Goal: Task Accomplishment & Management: Manage account settings

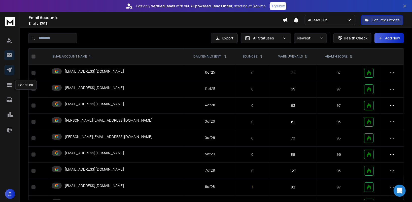
click at [9, 71] on icon at bounding box center [9, 70] width 6 height 6
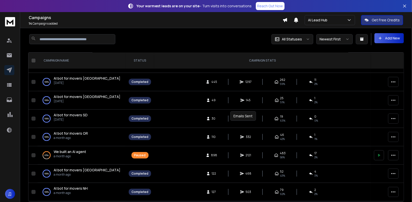
scroll to position [84, 0]
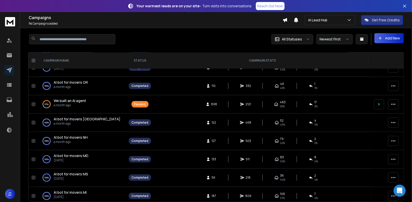
click at [377, 104] on icon at bounding box center [379, 104] width 5 height 5
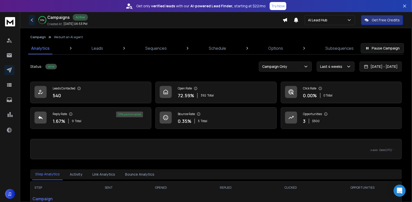
click at [30, 19] on icon at bounding box center [32, 20] width 5 height 5
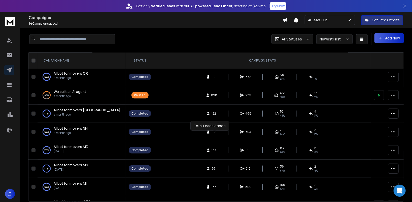
scroll to position [72, 0]
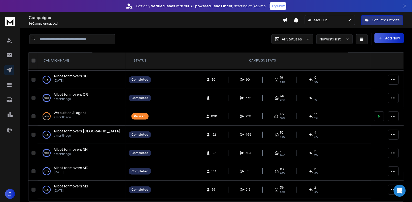
click at [377, 117] on icon at bounding box center [379, 116] width 5 height 5
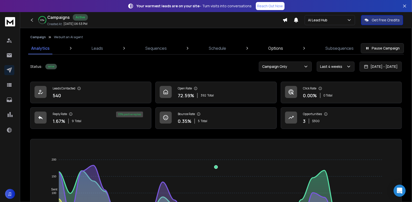
click at [284, 49] on link "Options" at bounding box center [275, 48] width 21 height 12
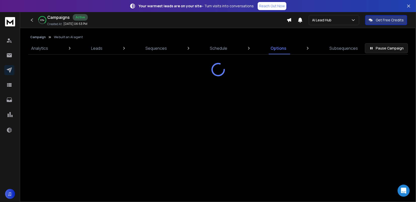
select select "*********"
select select "*"
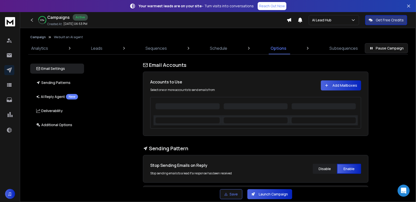
click at [274, 194] on button "Launch Campaign" at bounding box center [270, 195] width 45 height 10
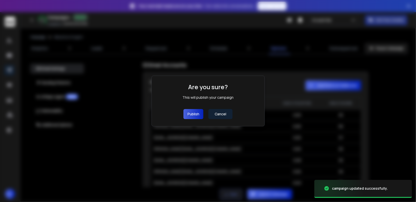
click at [199, 114] on button "Publish" at bounding box center [194, 114] width 20 height 10
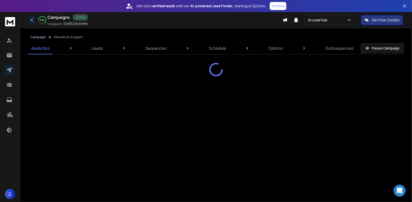
click at [29, 17] on button at bounding box center [32, 20] width 7 height 10
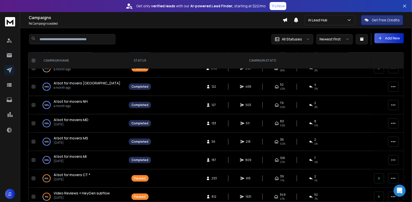
scroll to position [128, 0]
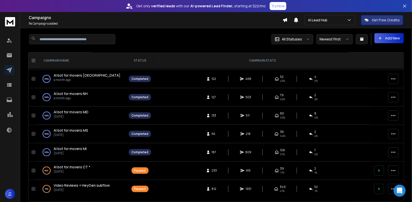
click at [374, 170] on button at bounding box center [379, 171] width 10 height 10
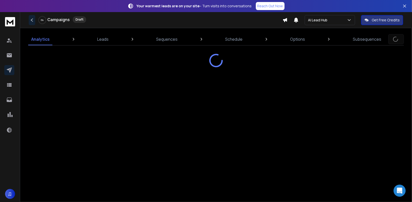
click at [30, 19] on icon at bounding box center [32, 20] width 5 height 5
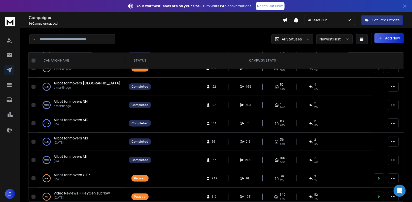
scroll to position [128, 0]
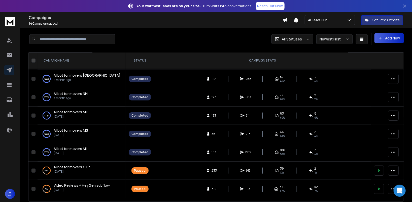
click at [391, 172] on icon "button" at bounding box center [393, 170] width 5 height 5
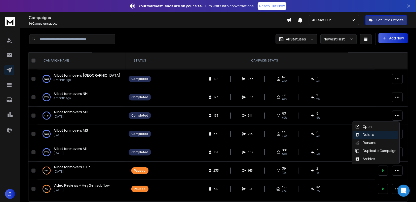
click at [369, 136] on div "Delete" at bounding box center [364, 135] width 19 height 5
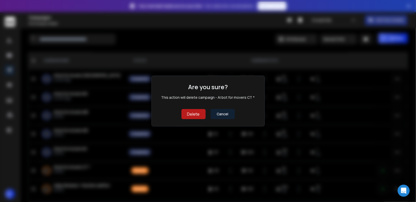
click at [192, 116] on button "Delete" at bounding box center [194, 114] width 24 height 10
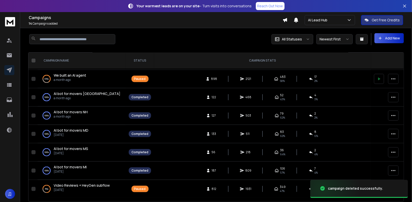
click at [105, 187] on span "Video Reviews + HeyGen subflow" at bounding box center [82, 185] width 56 height 5
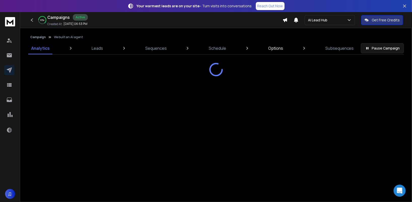
click at [281, 47] on p "Options" at bounding box center [275, 48] width 15 height 6
select select "*********"
select select "*"
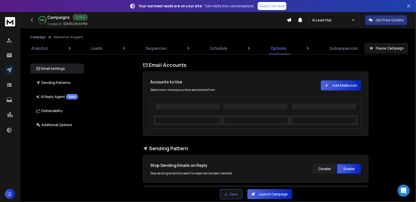
click at [271, 194] on button "Launch Campaign" at bounding box center [270, 195] width 45 height 10
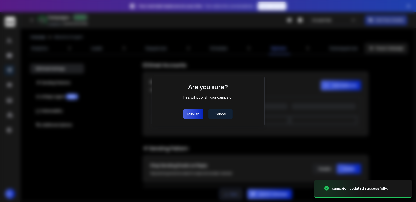
click at [190, 113] on button "Publish" at bounding box center [194, 114] width 20 height 10
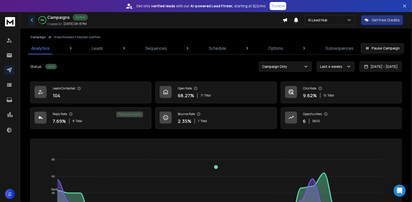
click at [33, 21] on icon at bounding box center [32, 19] width 2 height 3
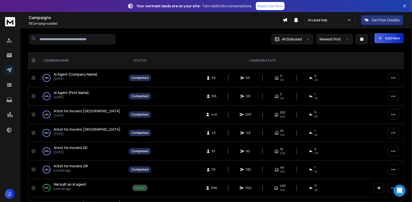
click at [108, 183] on div "65 % We built an AI agent a month ago" at bounding box center [82, 188] width 78 height 12
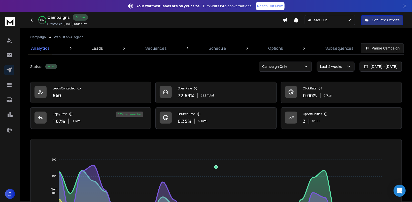
click at [95, 46] on p "Leads" at bounding box center [97, 48] width 11 height 6
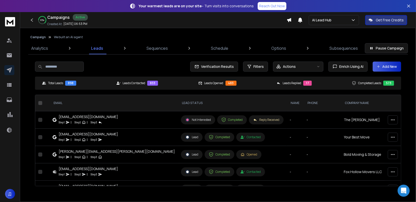
paste input "**********"
type input "**********"
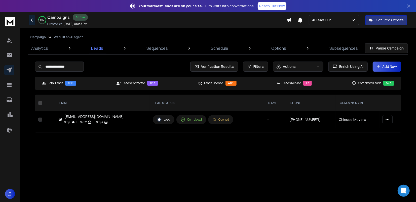
click at [31, 20] on icon at bounding box center [32, 20] width 5 height 5
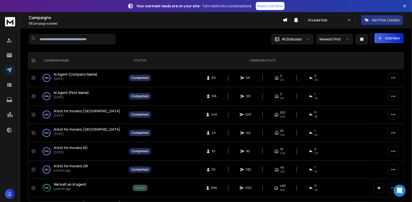
click at [80, 184] on span "We built an AI agent" at bounding box center [70, 184] width 32 height 5
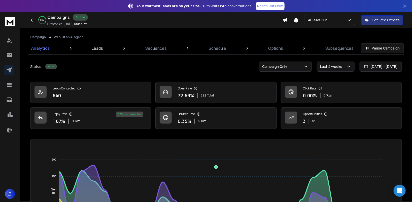
click at [99, 47] on p "Leads" at bounding box center [97, 48] width 11 height 6
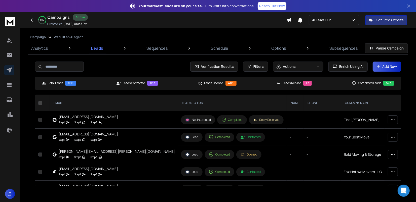
paste input "**********"
type input "**********"
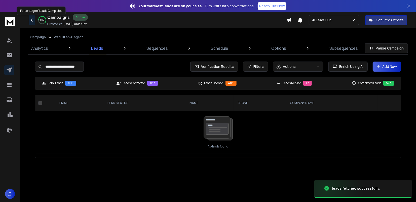
click at [30, 22] on icon at bounding box center [32, 20] width 5 height 5
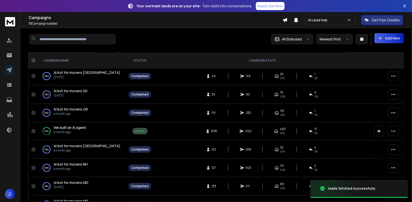
scroll to position [109, 0]
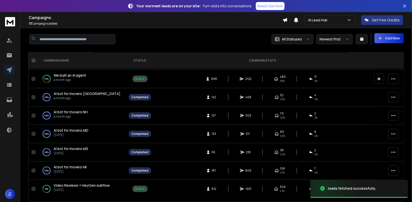
click at [86, 187] on span "Video Reviews + HeyGen subflow" at bounding box center [82, 185] width 56 height 5
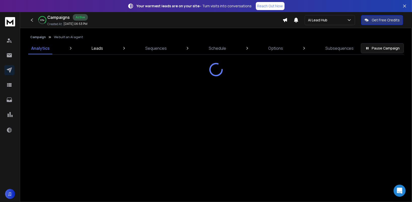
click at [105, 48] on link "Leads" at bounding box center [97, 48] width 17 height 12
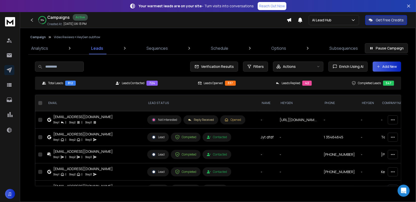
paste input "**********"
type input "**********"
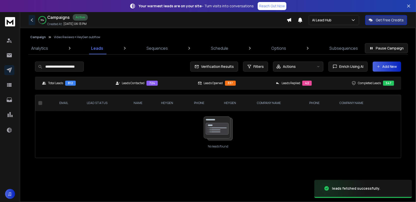
click at [30, 20] on icon at bounding box center [32, 20] width 5 height 5
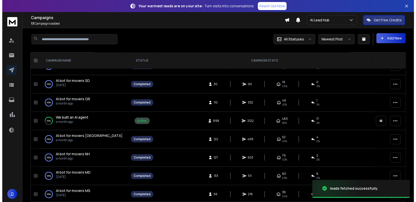
scroll to position [109, 0]
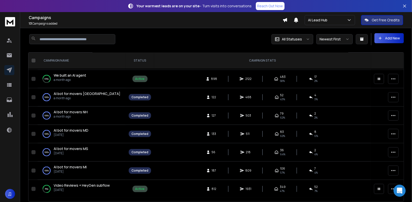
click at [110, 185] on div "76 % Video Reviews + HeyGen subflow 2 months ago" at bounding box center [82, 189] width 78 height 12
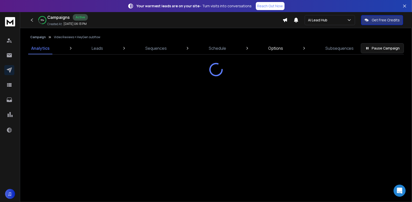
click at [271, 47] on p "Options" at bounding box center [275, 48] width 15 height 6
select select "*********"
select select "*"
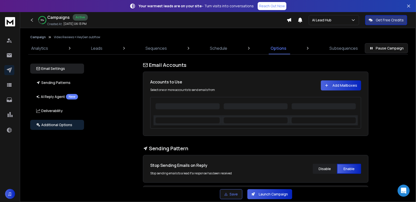
click at [58, 123] on p "Additional Options" at bounding box center [54, 125] width 36 height 5
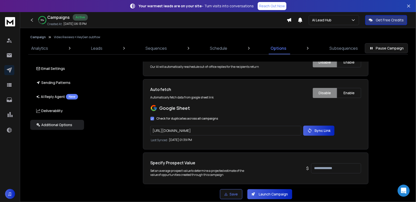
scroll to position [912, 0]
click at [191, 129] on link "https://docs.google.com/spreadsheets/d/1fhO9J66xCYCrJnrfq5CNs8sh9gKt1km6T4AtWub…" at bounding box center [172, 130] width 38 height 5
click at [311, 130] on button "Sync Link" at bounding box center [318, 131] width 31 height 10
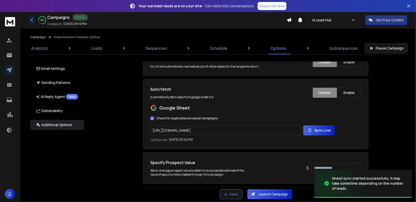
click at [31, 21] on icon at bounding box center [32, 20] width 5 height 5
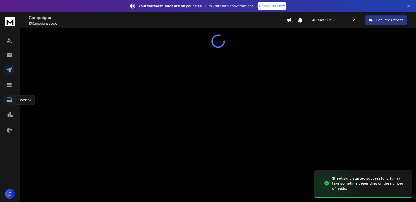
click at [5, 104] on link at bounding box center [9, 100] width 10 height 10
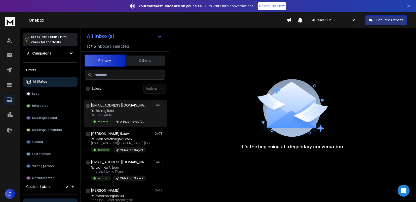
click at [149, 106] on div "affordabletexasmovers@gmail.com 11 Sep" at bounding box center [128, 105] width 74 height 5
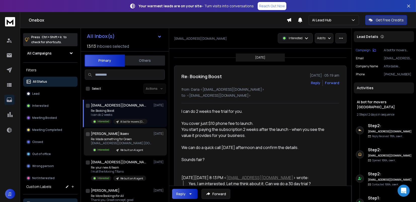
click at [147, 138] on p "Re: Made something for Green" at bounding box center [121, 140] width 60 height 4
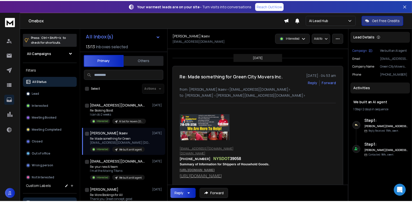
scroll to position [56, 0]
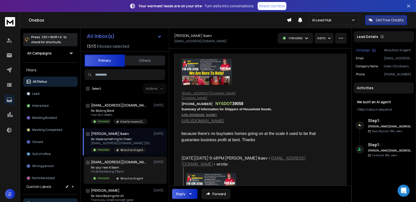
click at [145, 164] on div "admin@ezaspiemoving.com 11 Sep" at bounding box center [128, 162] width 74 height 5
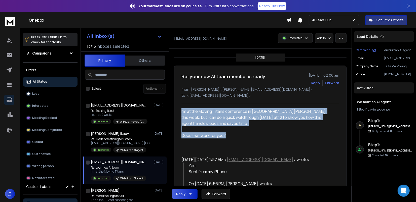
drag, startPoint x: 238, startPoint y: 137, endPoint x: 172, endPoint y: 107, distance: 72.0
click at [185, 115] on div "I'm at the Moving Titans conference in St. Pete this week, but I can do a quick…" at bounding box center [255, 124] width 147 height 30
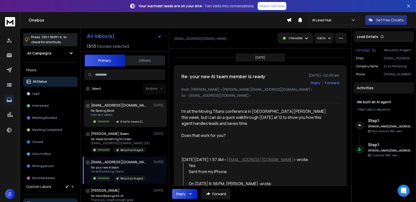
click at [137, 107] on h1 "affordabletexasmovers@gmail.com" at bounding box center [118, 105] width 55 height 5
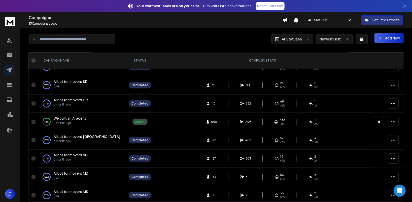
scroll to position [109, 0]
